Goal: Check status: Verify the current state of an ongoing process or item

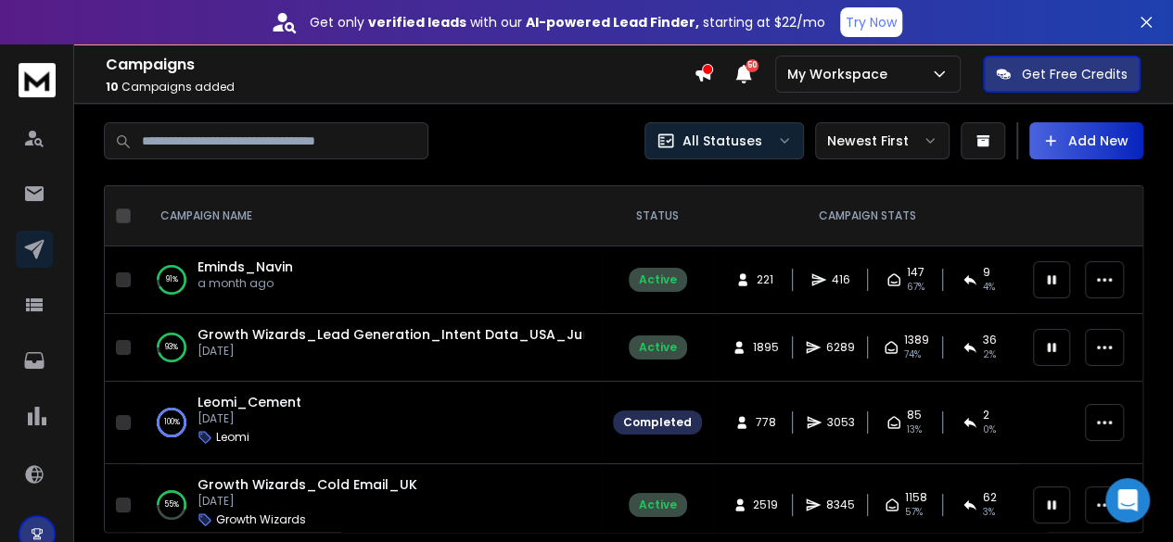
click at [705, 157] on button "All Statuses" at bounding box center [723, 140] width 159 height 37
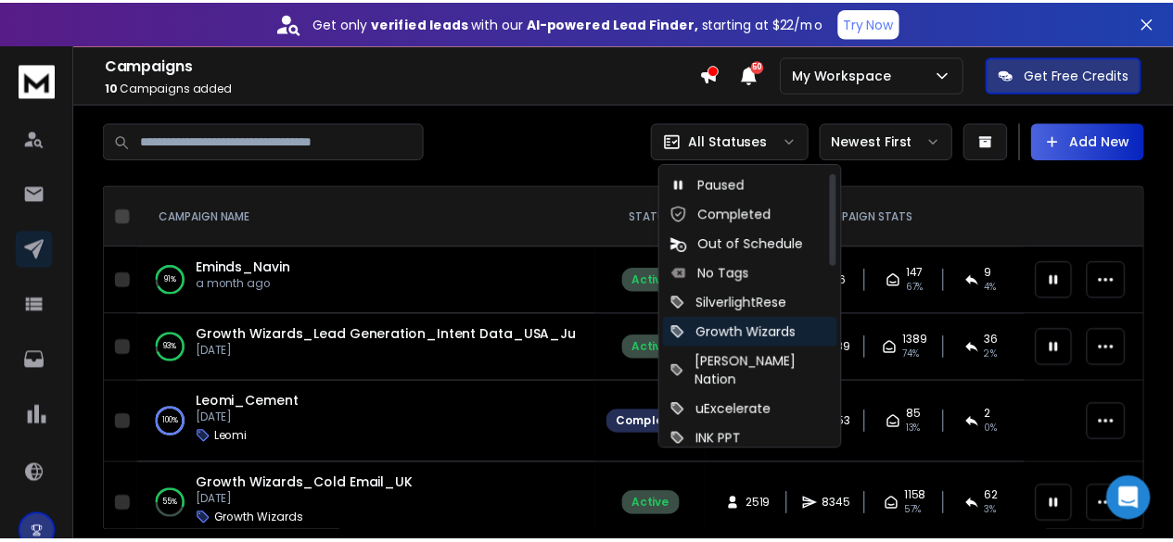
scroll to position [278, 0]
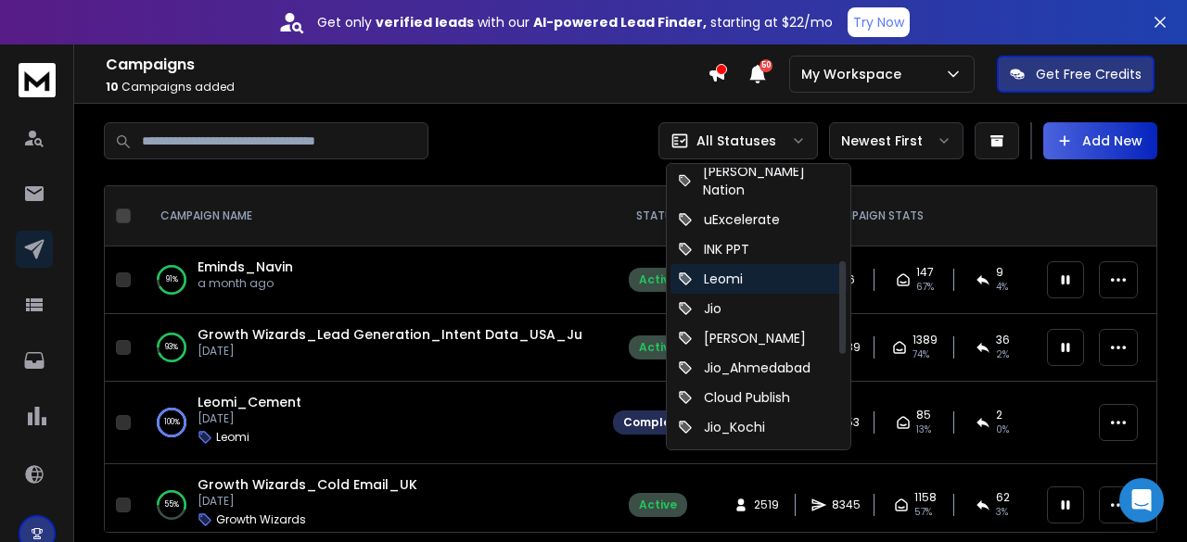
click at [732, 270] on div "Leomi" at bounding box center [710, 279] width 65 height 19
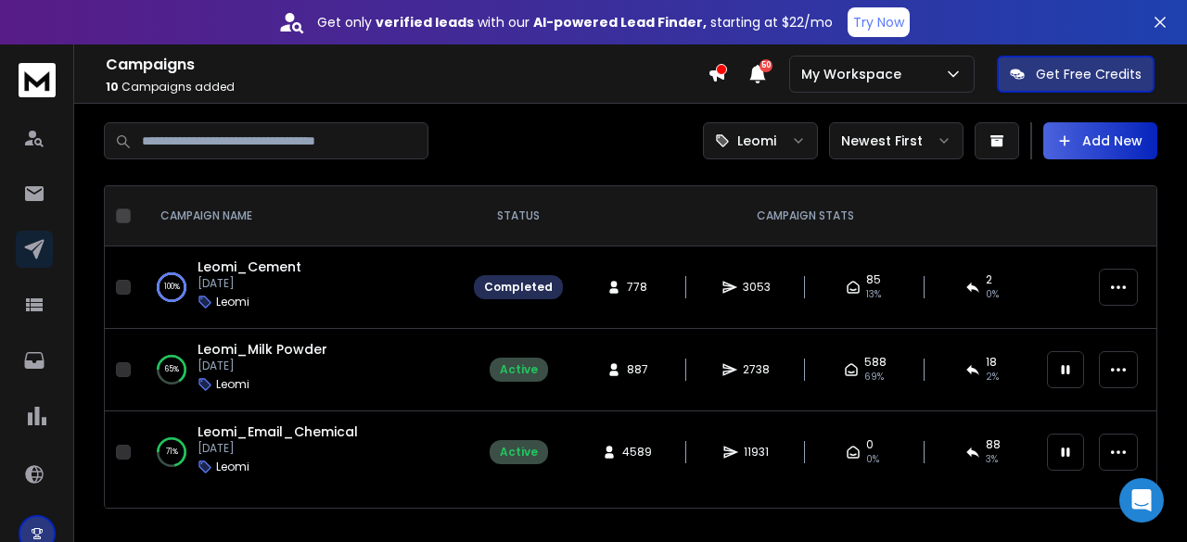
click at [291, 344] on span "Leomi_Milk Powder" at bounding box center [262, 349] width 130 height 19
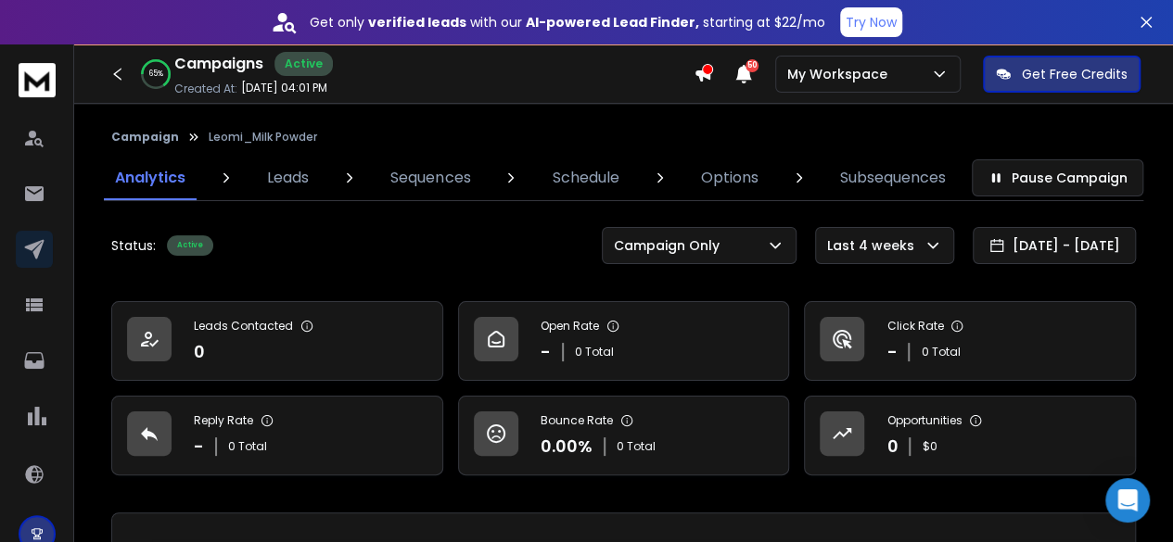
click at [283, 199] on link "Leads" at bounding box center [288, 178] width 64 height 45
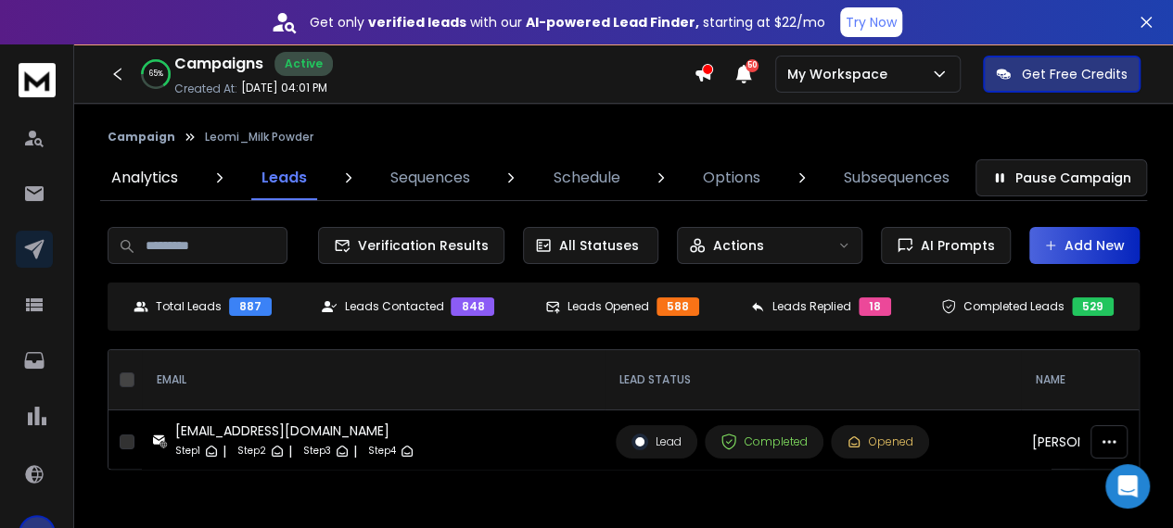
click at [106, 197] on link "Analytics" at bounding box center [144, 178] width 89 height 45
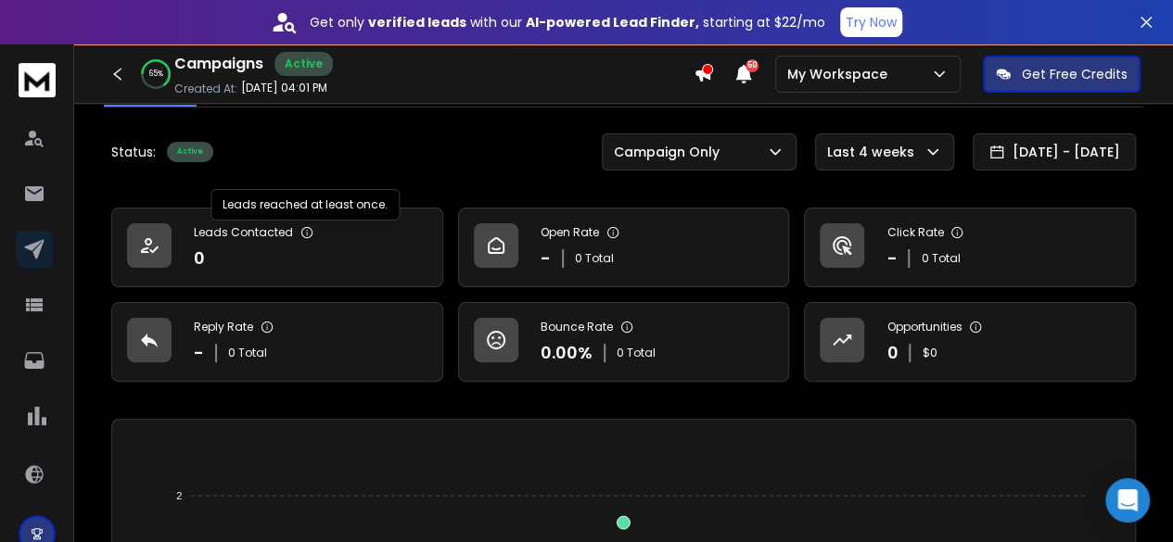
scroll to position [93, 0]
click at [130, 78] on div "65 % Campaigns Active Created At: [DATE] 04:01 PM" at bounding box center [219, 74] width 227 height 45
click at [113, 84] on button at bounding box center [118, 74] width 24 height 37
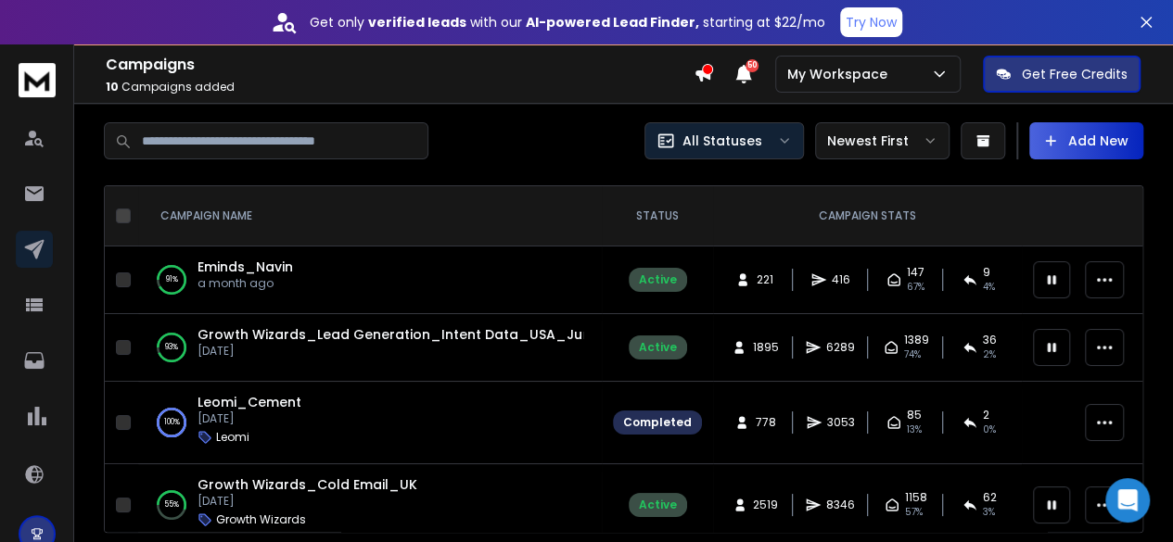
click at [754, 159] on button "All Statuses" at bounding box center [723, 140] width 159 height 37
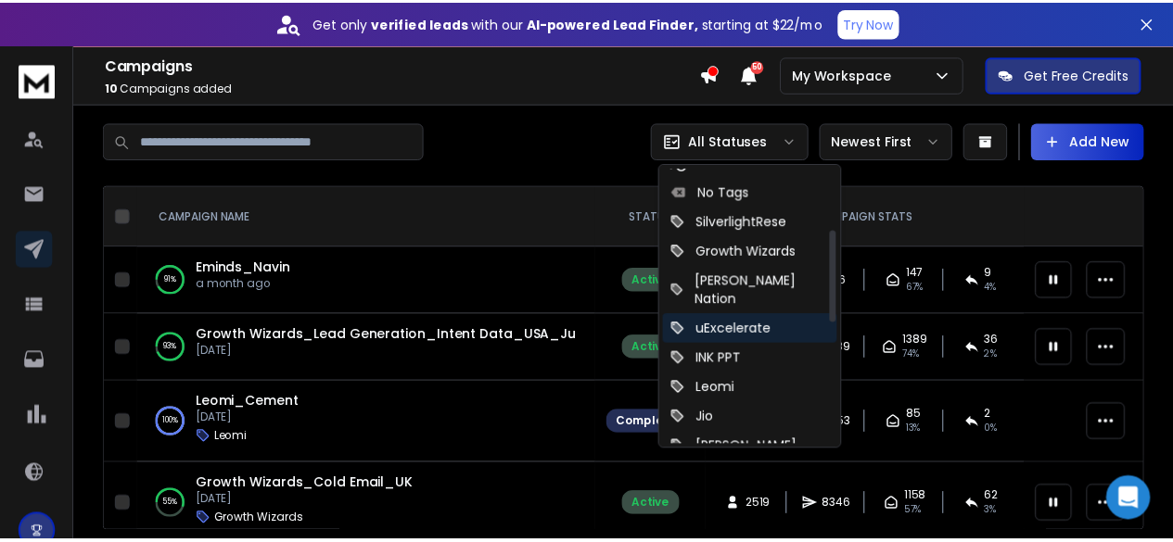
scroll to position [185, 0]
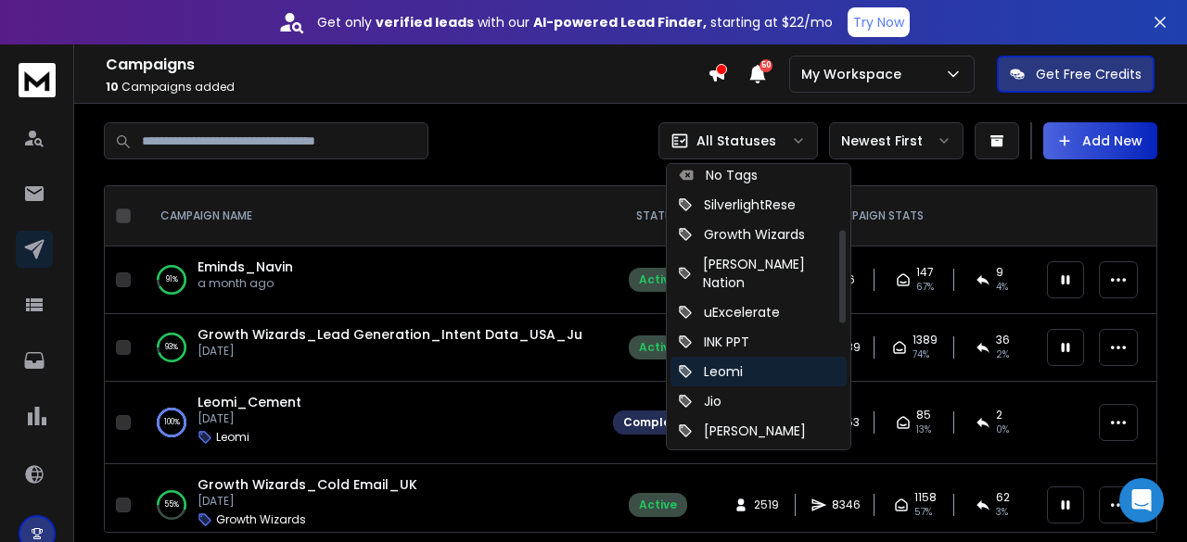
click at [751, 357] on div "Leomi" at bounding box center [758, 372] width 176 height 30
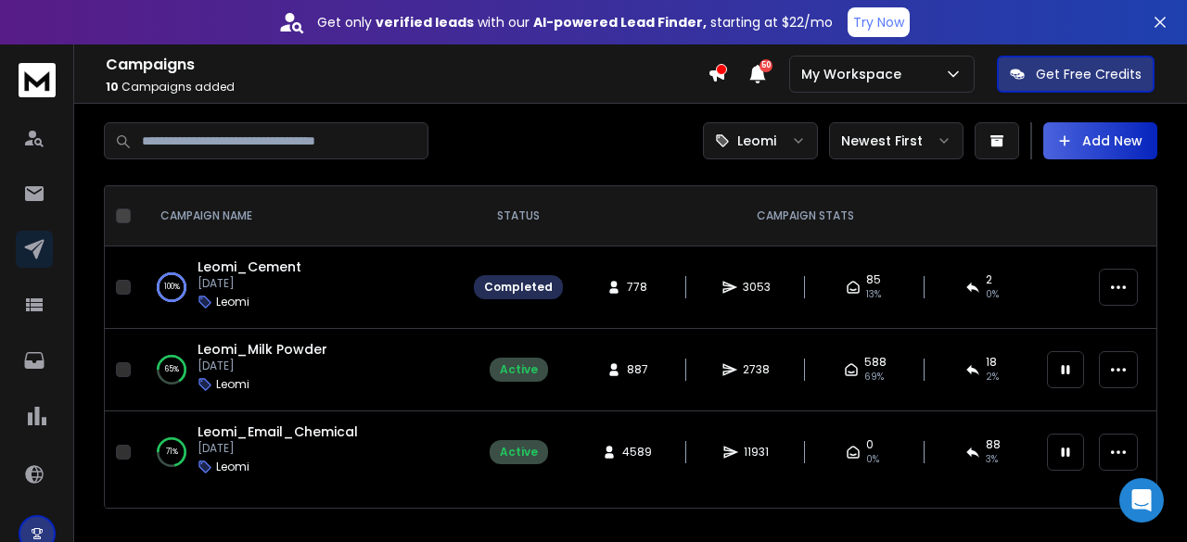
click at [253, 433] on span "Leomi_Email_Chemical" at bounding box center [277, 432] width 160 height 19
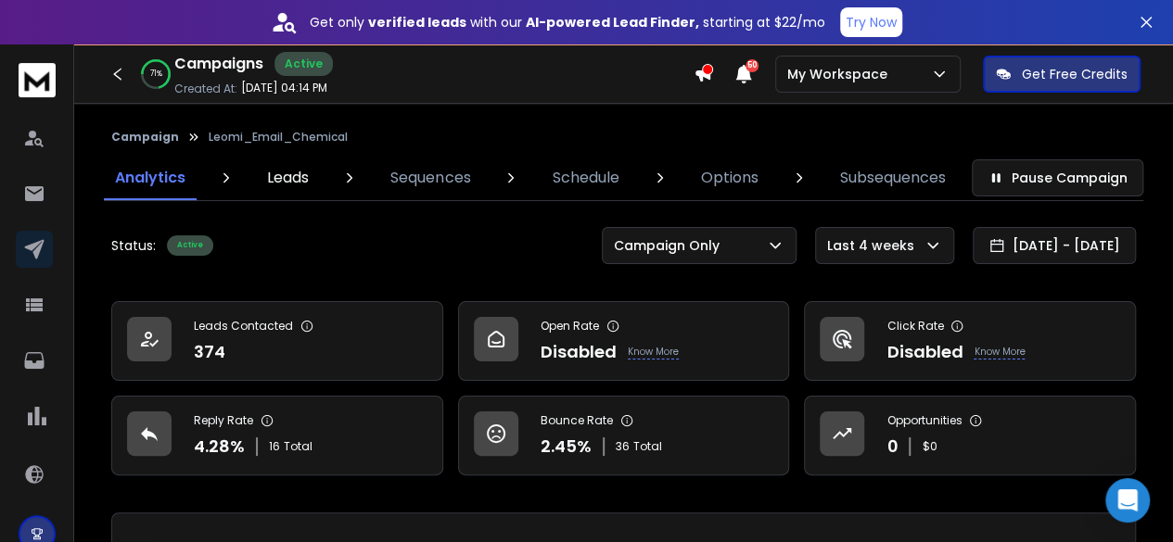
click at [279, 196] on link "Leads" at bounding box center [288, 178] width 64 height 45
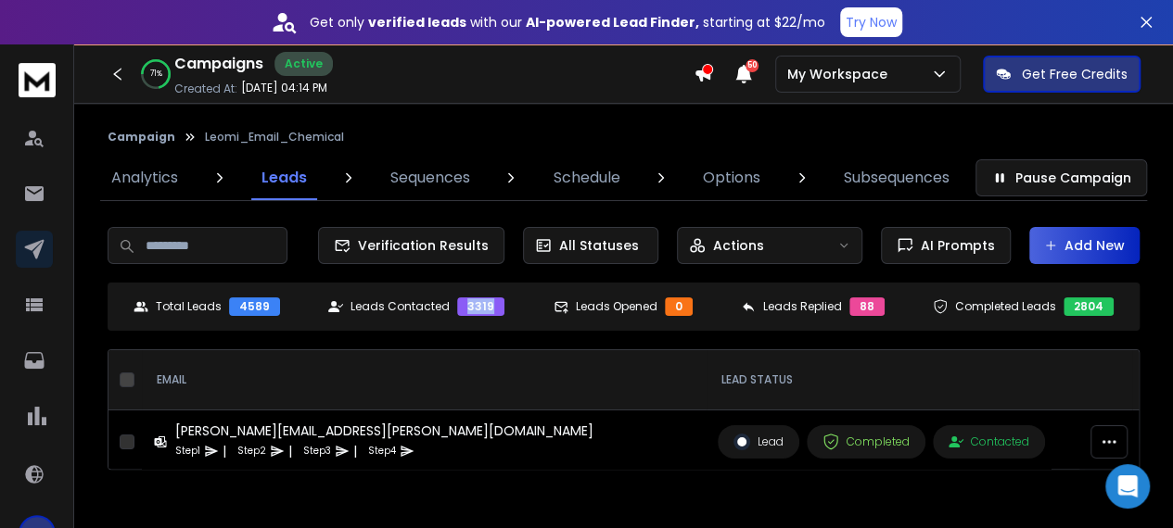
drag, startPoint x: 489, startPoint y: 301, endPoint x: 456, endPoint y: 313, distance: 34.6
click at [457, 313] on div "3319" at bounding box center [480, 307] width 47 height 19
copy div "3319"
